Goal: Task Accomplishment & Management: Complete application form

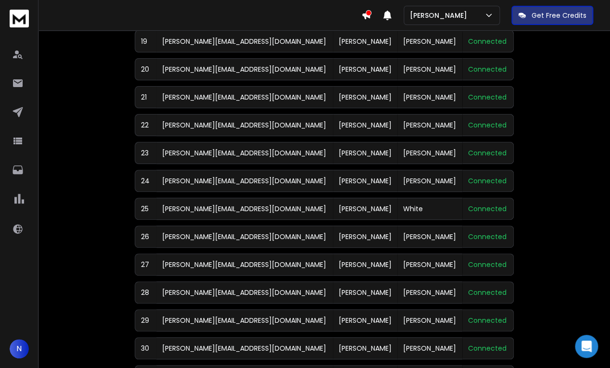
scroll to position [1069, 0]
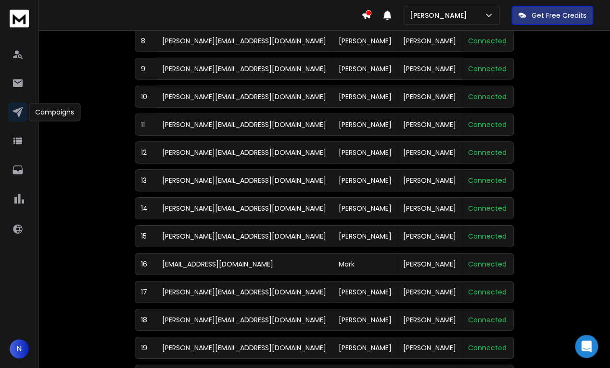
click at [21, 108] on icon at bounding box center [18, 112] width 10 height 10
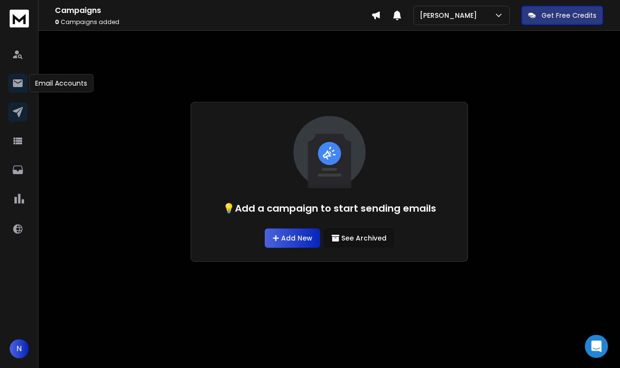
click at [19, 80] on icon at bounding box center [18, 83] width 10 height 8
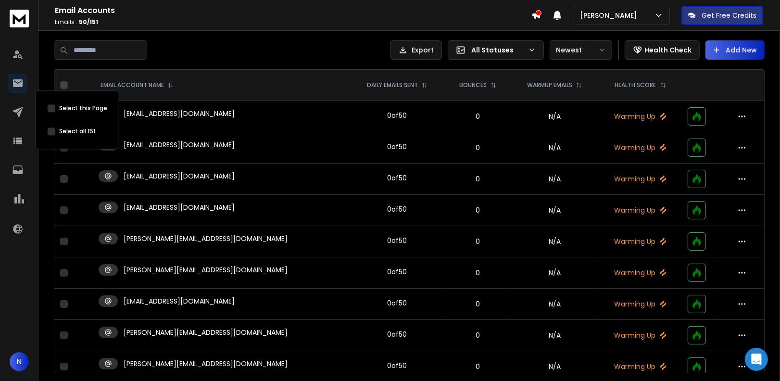
click at [65, 83] on button "Select this Page" at bounding box center [64, 85] width 8 height 8
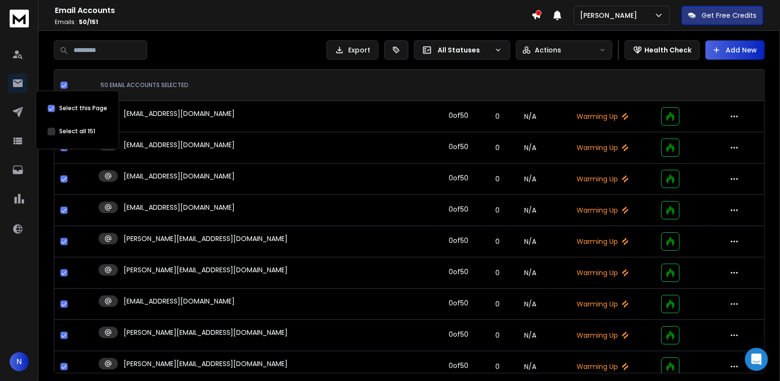
click at [52, 130] on button "Select this Page" at bounding box center [52, 131] width 8 height 8
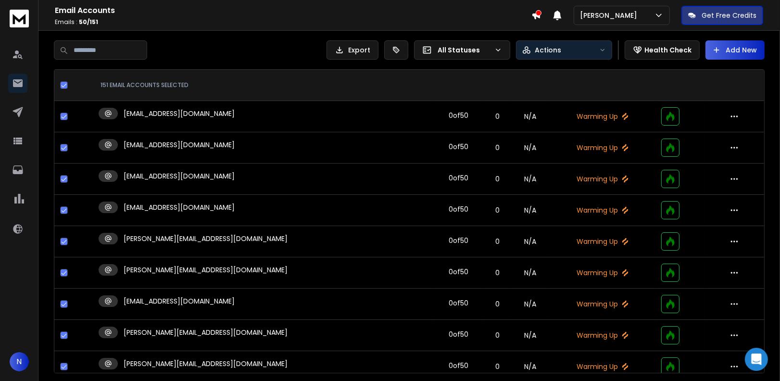
click at [531, 52] on icon "button" at bounding box center [526, 50] width 9 height 9
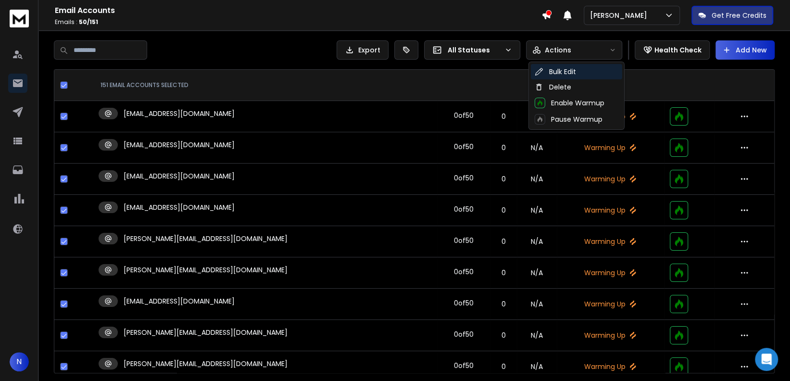
click at [562, 71] on div "Bulk Edit" at bounding box center [555, 72] width 41 height 10
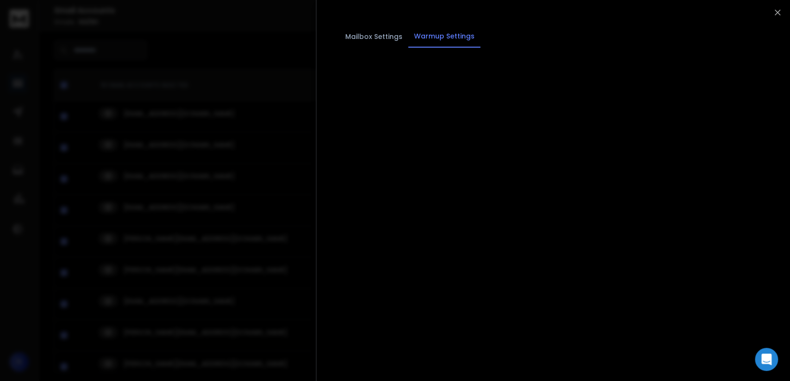
click at [460, 38] on button "Warmup Settings" at bounding box center [444, 36] width 72 height 22
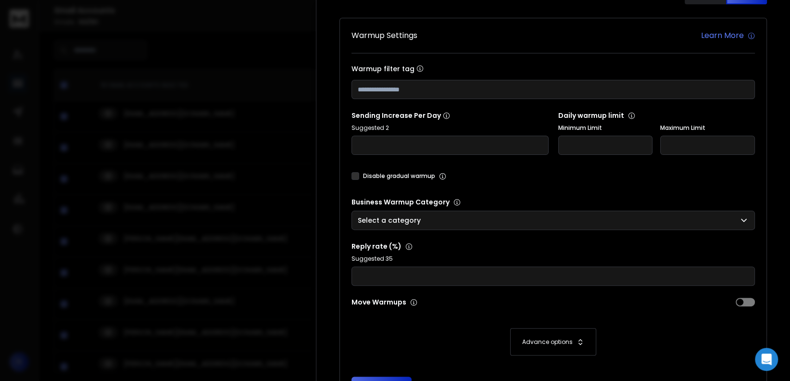
scroll to position [124, 0]
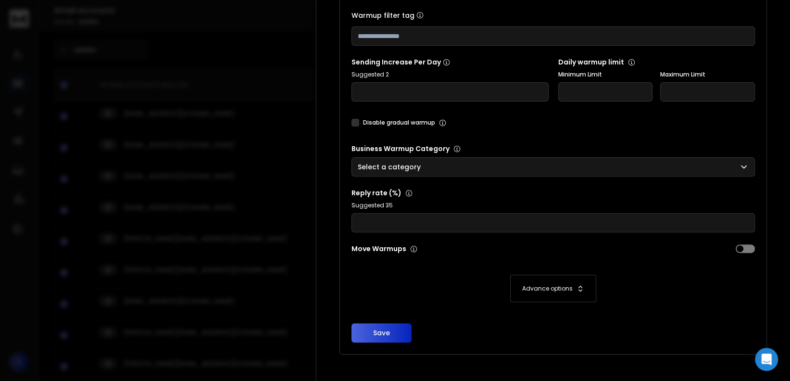
click at [416, 224] on input "number" at bounding box center [554, 222] width 404 height 19
type input "**"
click at [358, 123] on button "Disable gradual warmup" at bounding box center [356, 123] width 8 height 8
click at [423, 92] on input "number" at bounding box center [450, 91] width 197 height 19
type input "****"
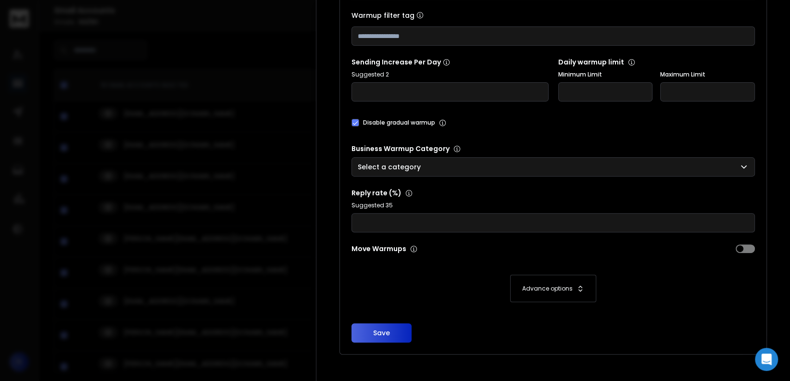
click at [596, 87] on input "number" at bounding box center [605, 91] width 95 height 19
type input "**"
click at [609, 89] on input "number" at bounding box center [707, 91] width 95 height 19
type input "**"
click at [609, 247] on div "Warmup Settings Learn More Warmup filter tag Sending Increase Per Day Suggested…" at bounding box center [554, 159] width 428 height 390
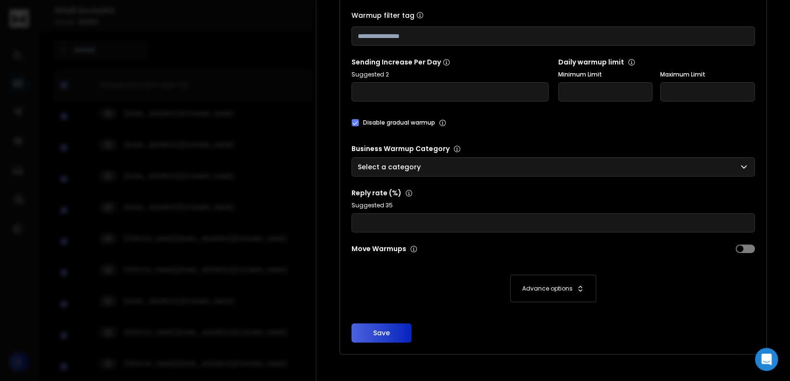
click at [609, 246] on button "button" at bounding box center [745, 248] width 19 height 9
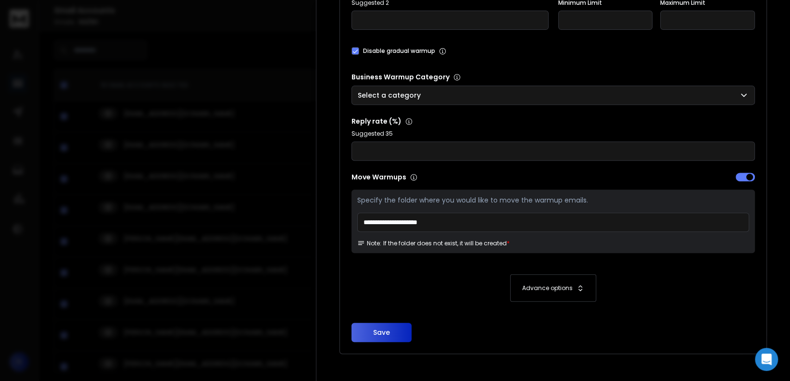
click at [576, 293] on div "Advance options" at bounding box center [553, 287] width 86 height 27
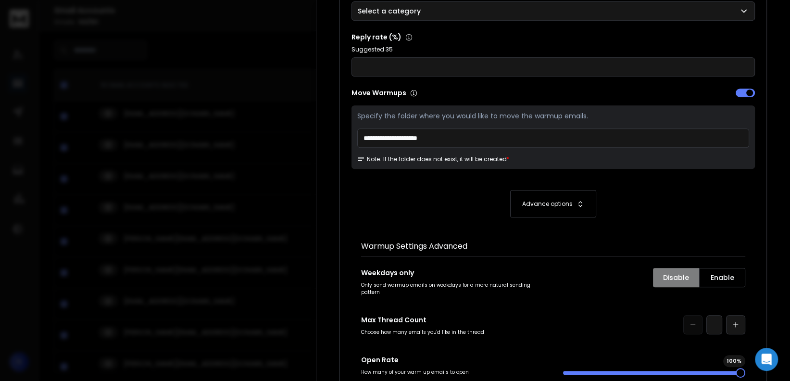
scroll to position [324, 0]
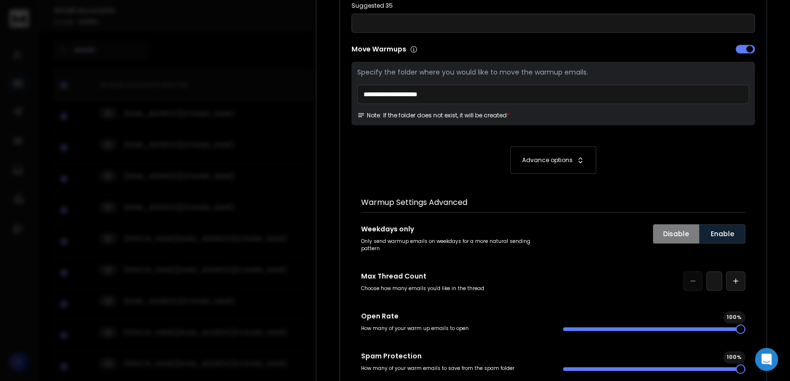
click at [609, 233] on button "Enable" at bounding box center [722, 233] width 46 height 19
click at [582, 162] on div "Advance options" at bounding box center [553, 159] width 86 height 27
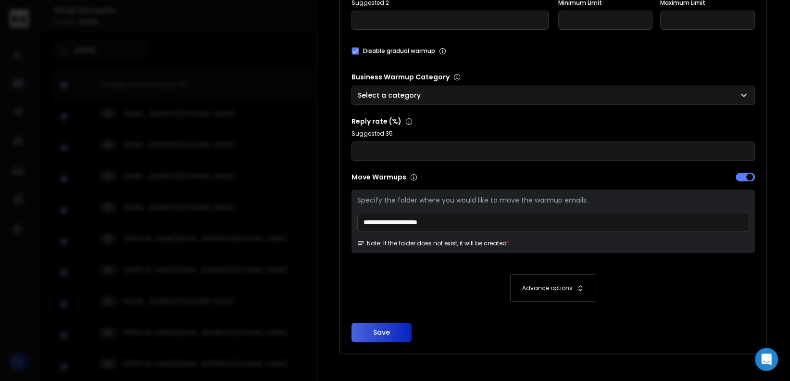
scroll to position [196, 0]
click at [579, 289] on icon "button" at bounding box center [580, 289] width 3 height 1
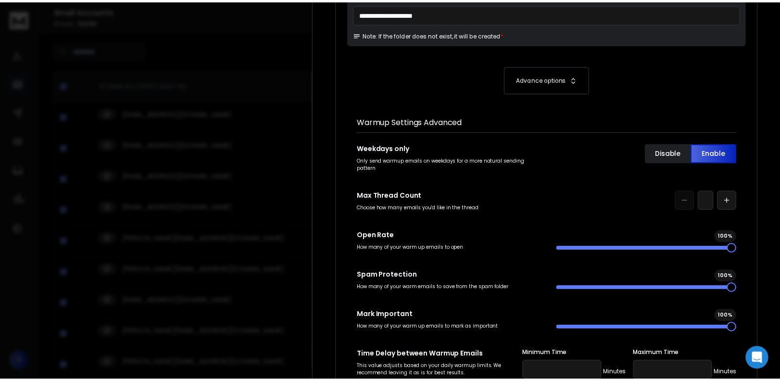
scroll to position [490, 0]
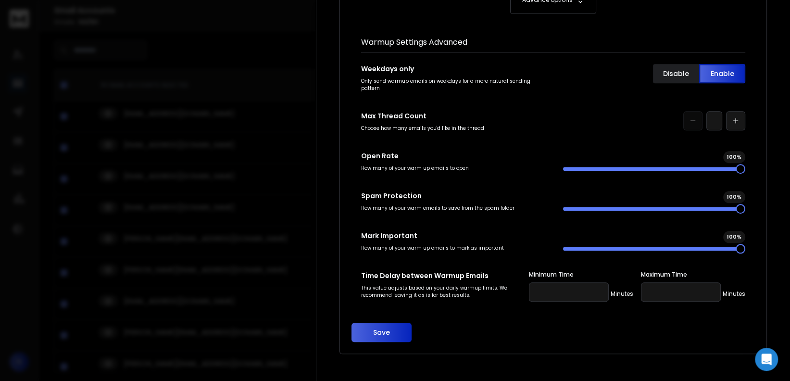
click at [372, 331] on button "Save" at bounding box center [382, 332] width 60 height 19
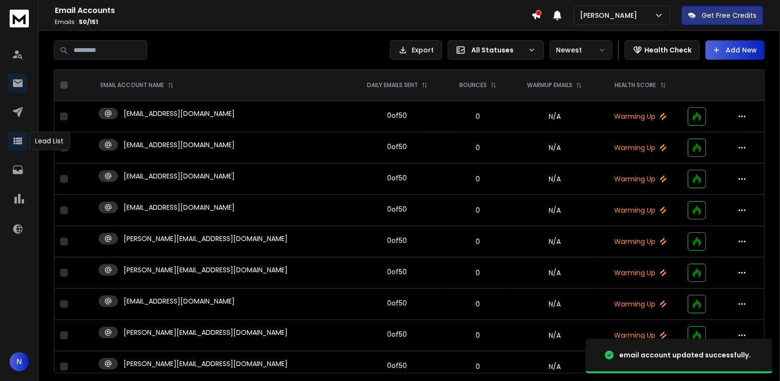
click at [16, 142] on icon at bounding box center [17, 141] width 9 height 7
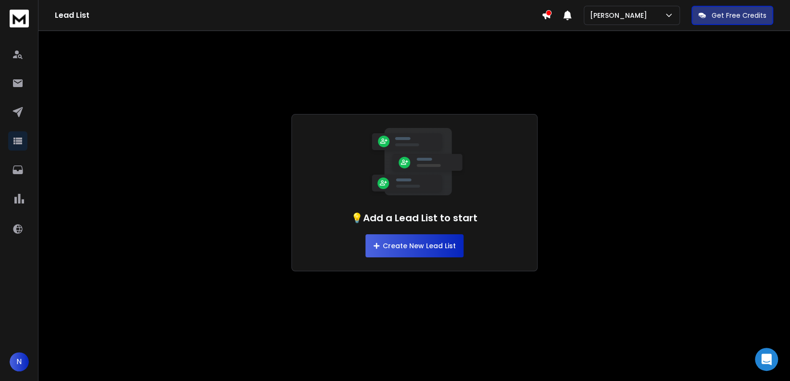
click at [416, 245] on button "Create New Lead List" at bounding box center [415, 245] width 98 height 23
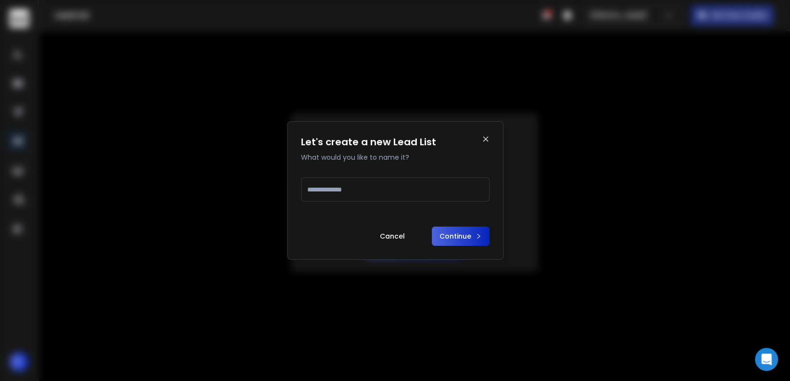
click at [389, 191] on input at bounding box center [395, 189] width 189 height 24
click at [454, 188] on input at bounding box center [395, 189] width 189 height 24
paste input "**********"
type input "**********"
click at [454, 235] on button "Continue" at bounding box center [461, 236] width 58 height 19
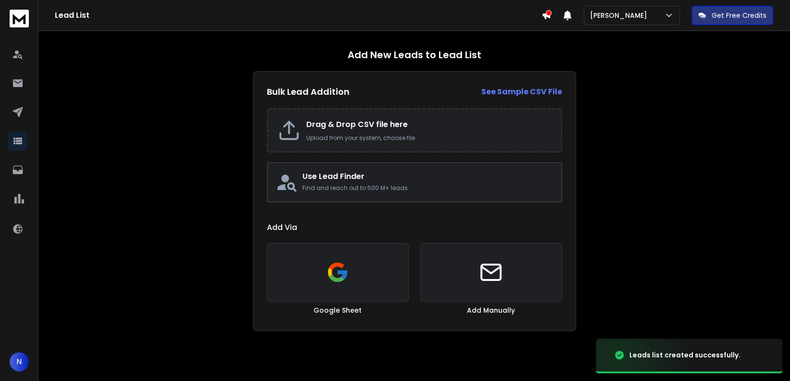
click at [354, 133] on div "Drag & Drop CSV file here Upload from your system, choose file" at bounding box center [428, 130] width 245 height 23
type input "**********"
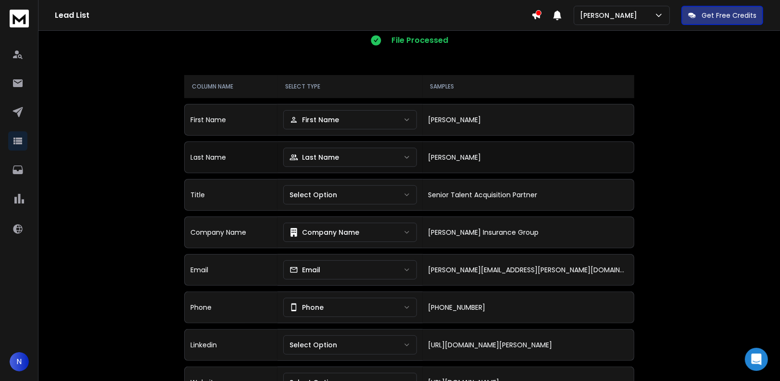
scroll to position [192, 0]
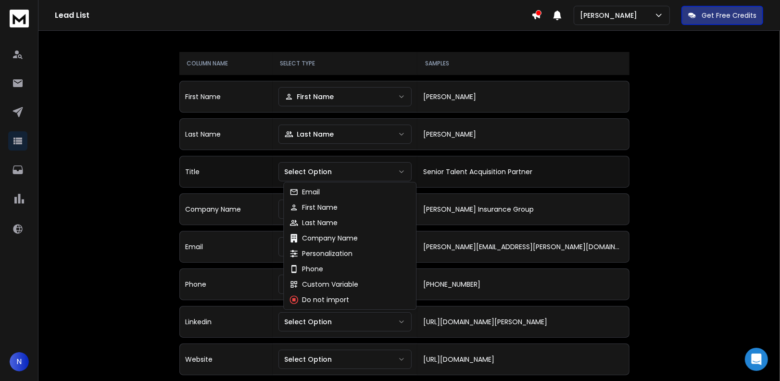
click at [357, 168] on button "Select Option" at bounding box center [344, 171] width 133 height 19
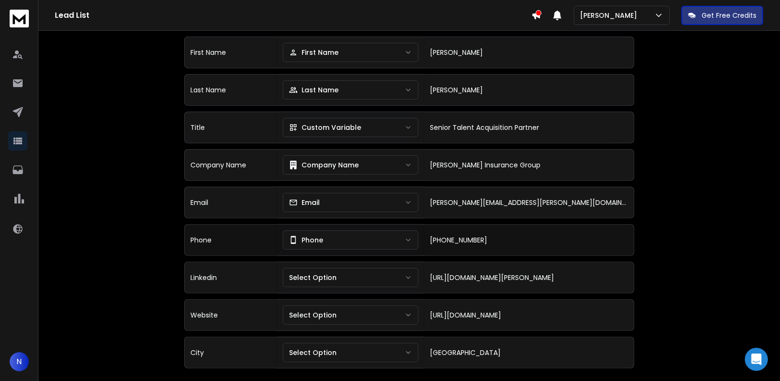
scroll to position [256, 0]
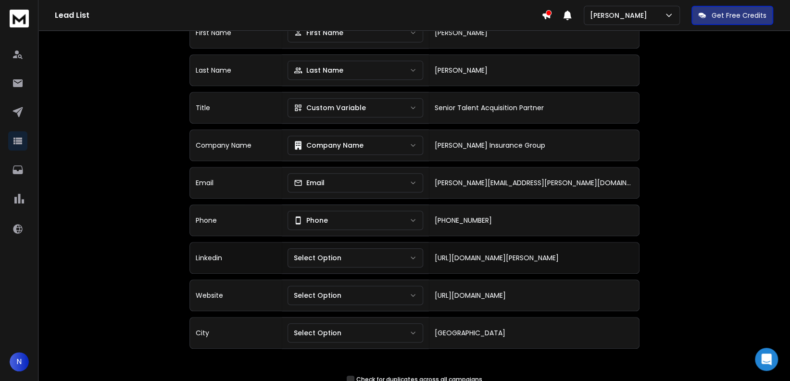
click at [347, 257] on button "Select Option" at bounding box center [356, 257] width 136 height 19
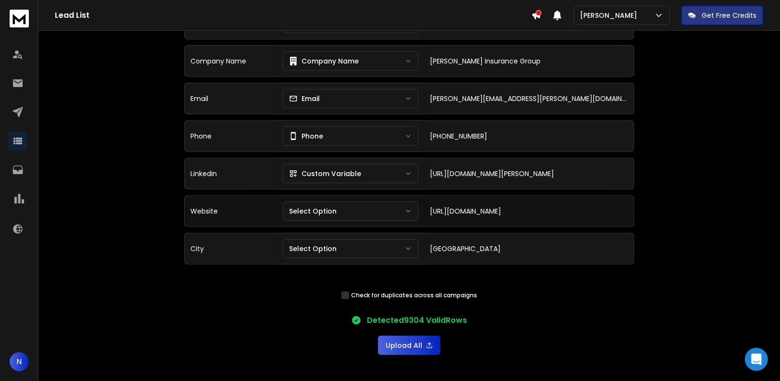
scroll to position [342, 0]
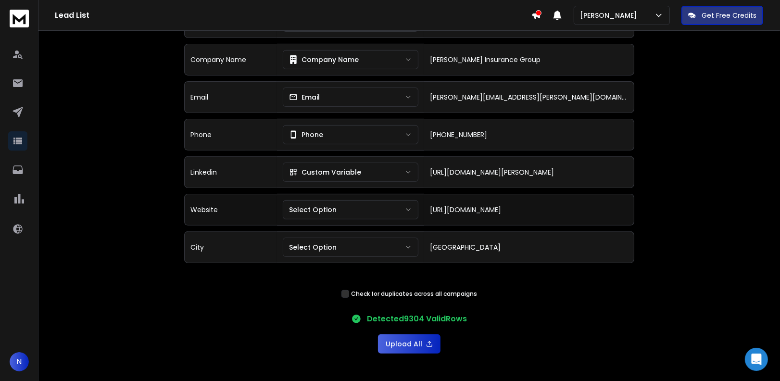
click at [347, 207] on button "Select Option" at bounding box center [351, 209] width 136 height 19
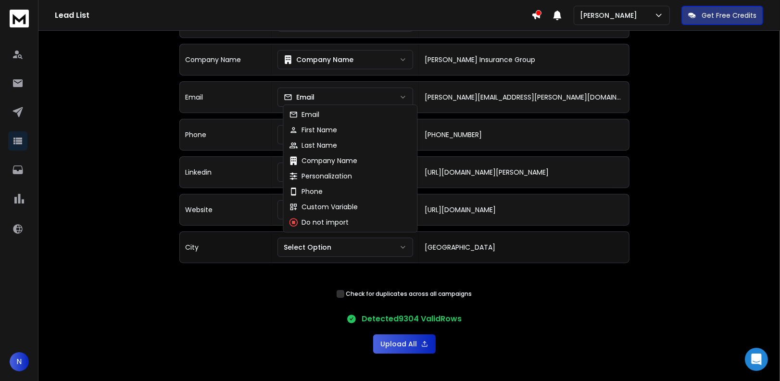
click at [353, 244] on button "Select Option" at bounding box center [346, 247] width 136 height 19
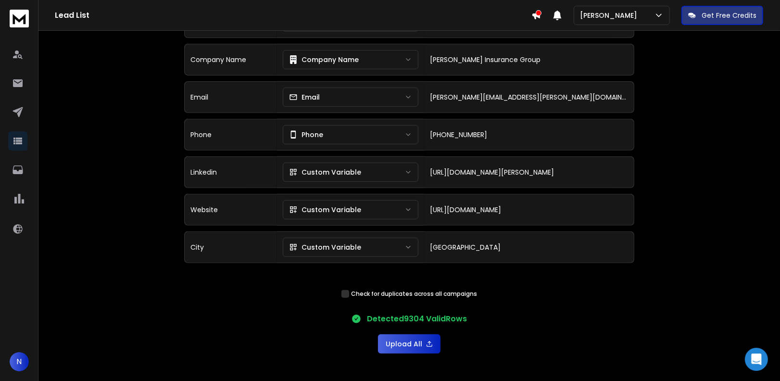
click at [346, 292] on button "Check for duplicates across all campaigns" at bounding box center [346, 294] width 8 height 8
click at [609, 167] on table "COLUMN NAME SELECT TYPE SAMPLES First Name First Name [PERSON_NAME] Last Name L…" at bounding box center [409, 83] width 462 height 384
click at [402, 339] on button "Upload All" at bounding box center [409, 343] width 63 height 19
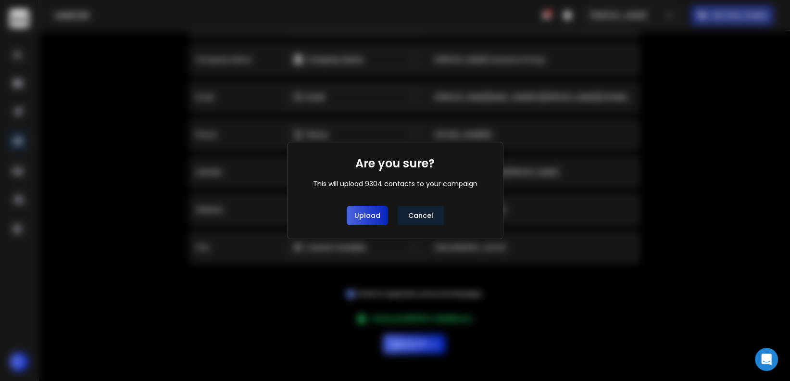
click at [376, 212] on button "Upload" at bounding box center [367, 215] width 41 height 19
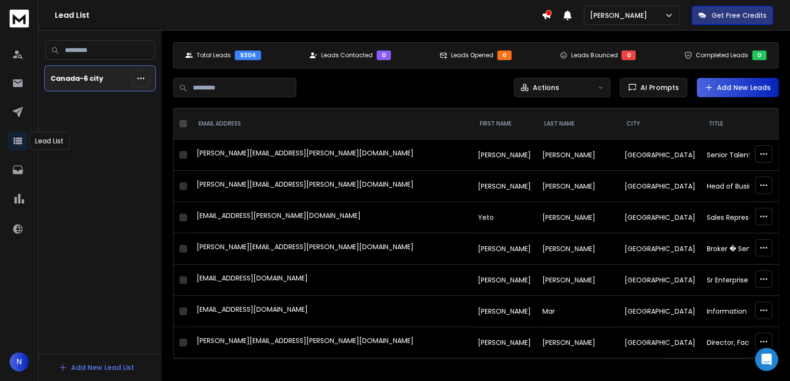
click at [14, 139] on icon at bounding box center [17, 141] width 9 height 7
drag, startPoint x: 23, startPoint y: 73, endPoint x: 19, endPoint y: 78, distance: 6.9
click at [20, 77] on div at bounding box center [19, 140] width 22 height 203
click at [19, 81] on icon at bounding box center [18, 83] width 10 height 8
